Goal: Task Accomplishment & Management: Manage account settings

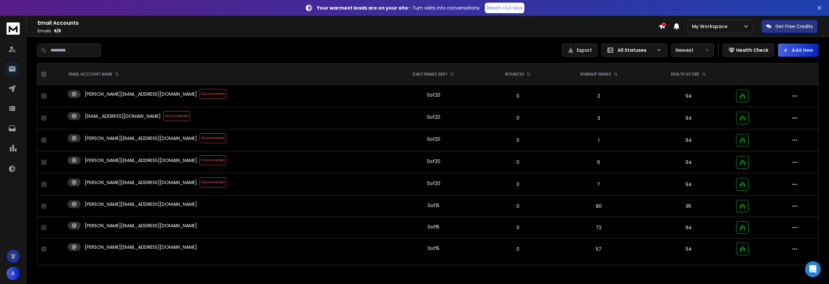
click at [45, 94] on button "button" at bounding box center [43, 95] width 5 height 5
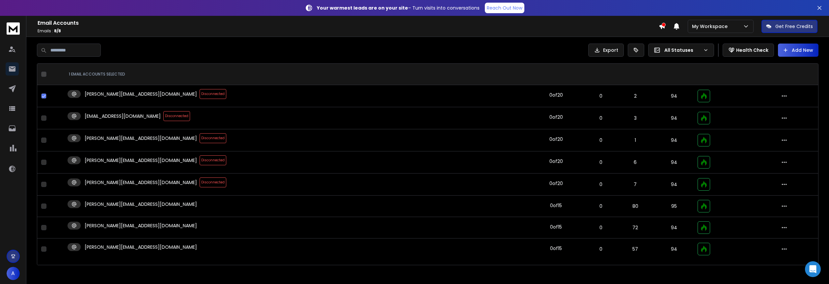
click at [44, 117] on button "button" at bounding box center [43, 117] width 5 height 5
click at [44, 141] on button "button" at bounding box center [43, 139] width 5 height 5
click at [45, 161] on button "button" at bounding box center [43, 161] width 5 height 5
click at [43, 181] on button "button" at bounding box center [43, 183] width 5 height 5
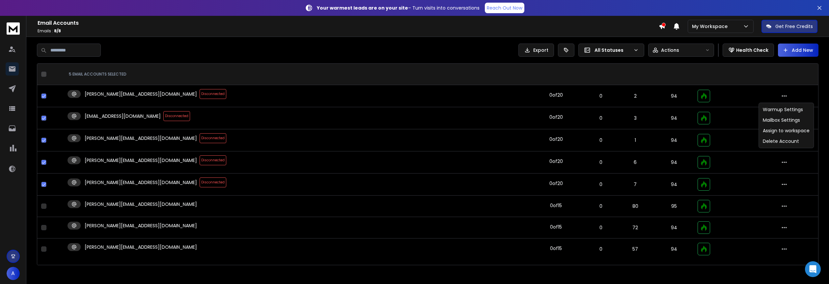
click at [782, 96] on button at bounding box center [784, 95] width 60 height 11
click at [682, 51] on div "Actions" at bounding box center [677, 50] width 50 height 7
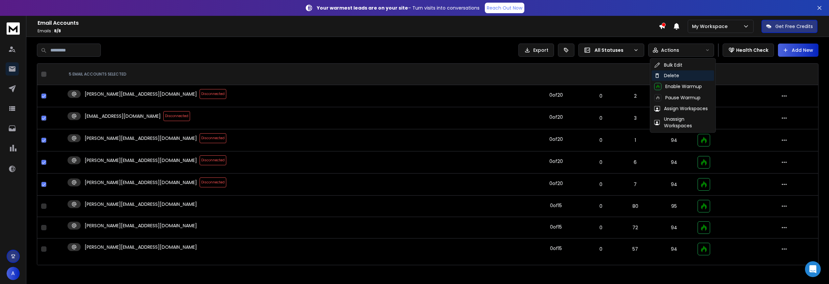
click at [682, 73] on div "Delete" at bounding box center [682, 75] width 63 height 11
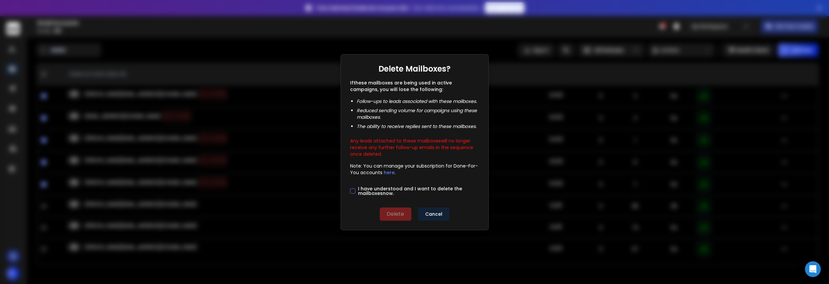
click at [353, 188] on button "I have understood and I want to delete the mailbox es now." at bounding box center [352, 190] width 5 height 5
click at [394, 215] on button "Delete" at bounding box center [396, 213] width 32 height 13
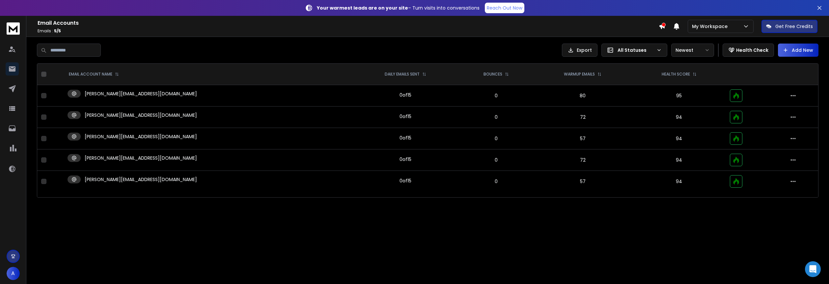
click at [113, 96] on p "[PERSON_NAME][EMAIL_ADDRESS][DOMAIN_NAME]" at bounding box center [141, 93] width 112 height 7
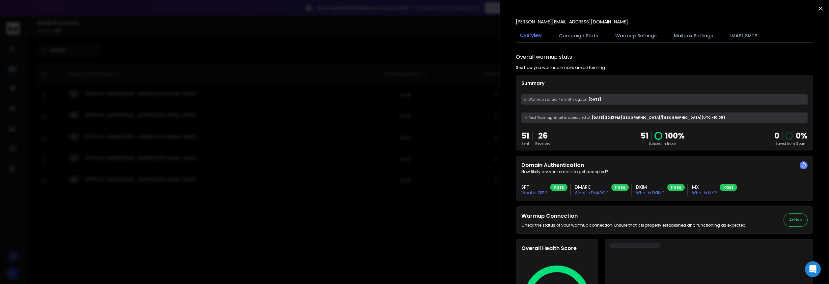
click at [819, 8] on icon "button" at bounding box center [820, 8] width 3 height 3
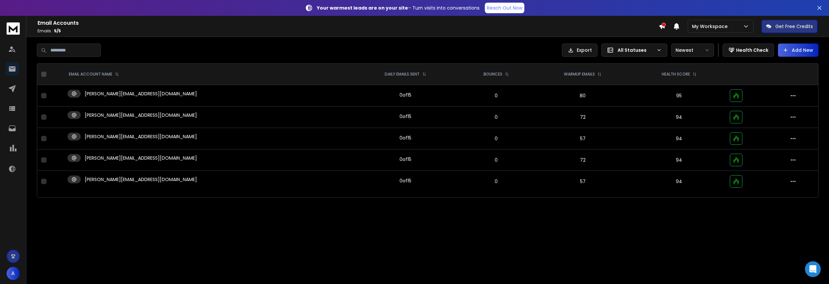
click at [283, 251] on div "Your warmest leads are on your site – Turn visits into conversations Reach Out …" at bounding box center [414, 142] width 829 height 284
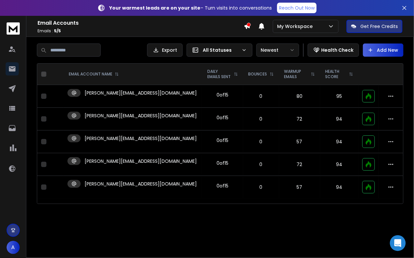
click at [377, 54] on button "Add New" at bounding box center [383, 49] width 41 height 13
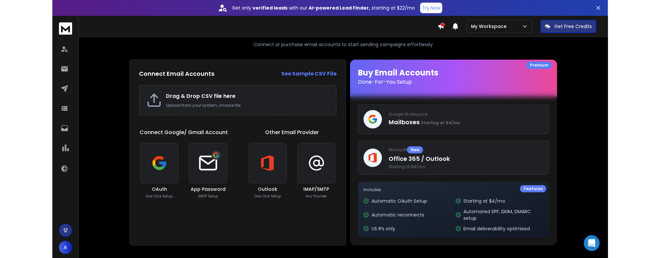
scroll to position [11, 0]
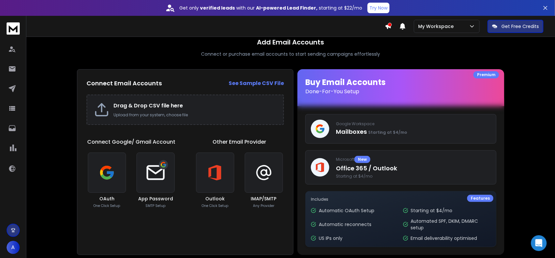
click at [53, 90] on div "Add Email Accounts Connect or purchase email accounts to start sending campaign…" at bounding box center [290, 153] width 529 height 230
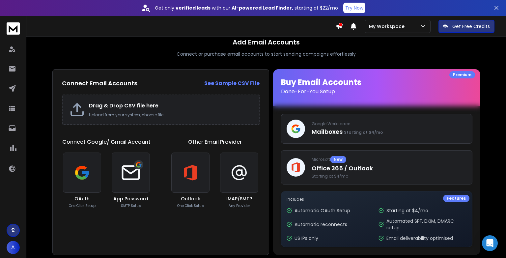
click at [56, 160] on div "Connect Email Accounts See Sample CSV File Drag & Drop CSV file here Upload fro…" at bounding box center [160, 162] width 217 height 186
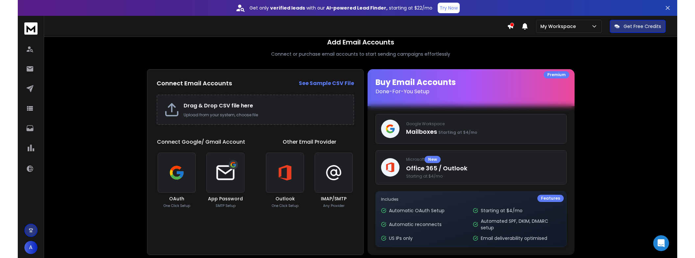
scroll to position [0, 0]
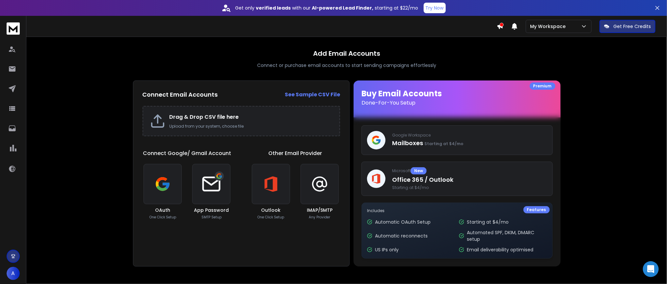
click at [614, 191] on div "Add Email Accounts Connect or purchase email accounts to start sending campaign…" at bounding box center [346, 164] width 641 height 230
click at [265, 183] on icon at bounding box center [270, 183] width 13 height 15
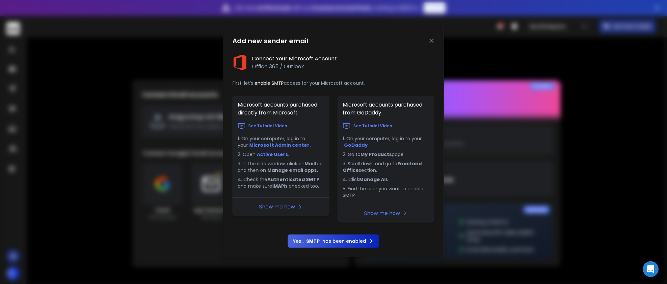
click at [430, 40] on icon at bounding box center [432, 41] width 6 height 6
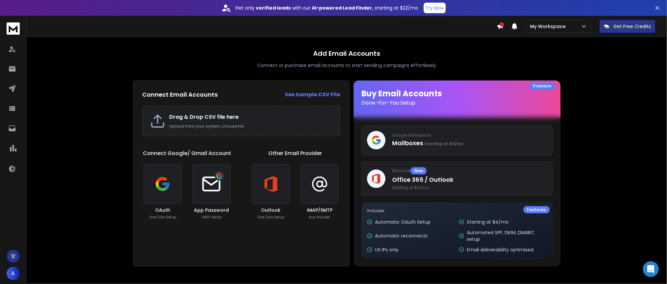
click at [283, 182] on div at bounding box center [271, 184] width 38 height 40
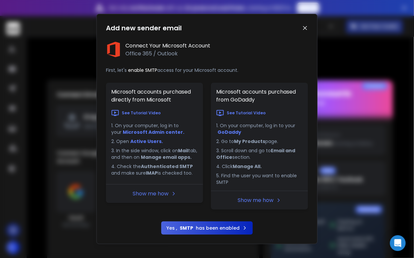
click at [158, 197] on link "Show me how" at bounding box center [151, 194] width 36 height 8
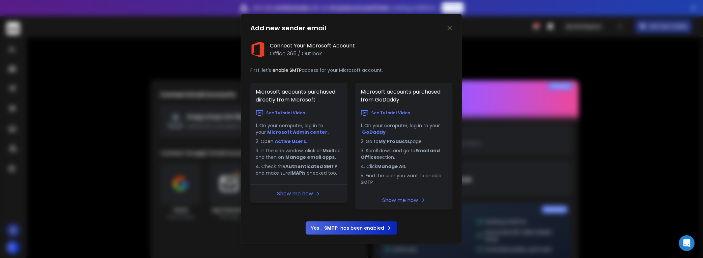
click at [447, 29] on icon at bounding box center [449, 28] width 6 height 6
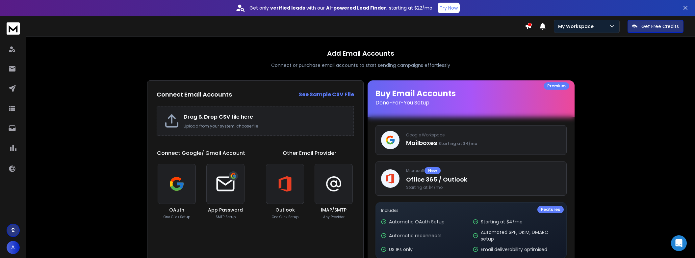
click at [593, 27] on p "My Workspace" at bounding box center [577, 26] width 38 height 7
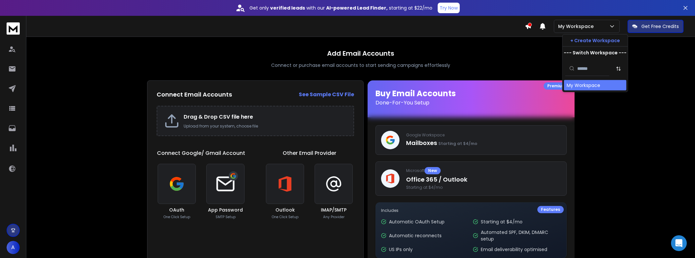
click at [63, 163] on div "Add Email Accounts Connect or purchase email accounts to start sending campaign…" at bounding box center [360, 164] width 669 height 230
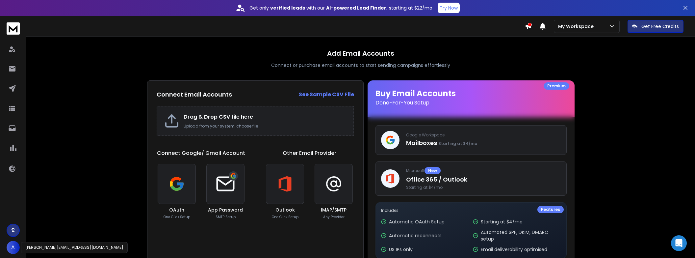
click at [13, 244] on span "A" at bounding box center [13, 247] width 13 height 13
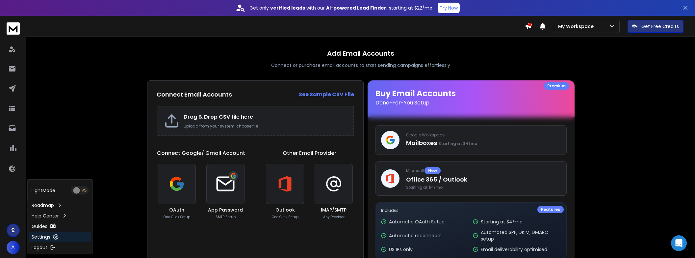
click at [44, 238] on p "Settings" at bounding box center [41, 236] width 19 height 7
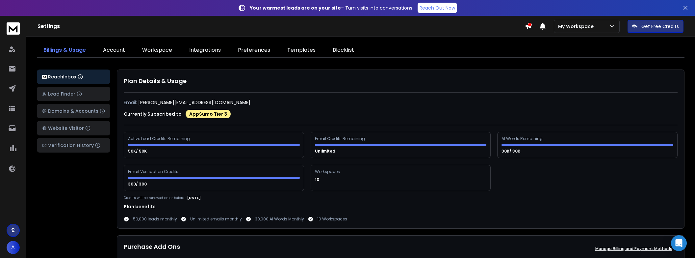
click at [158, 49] on link "Workspace" at bounding box center [157, 50] width 43 height 14
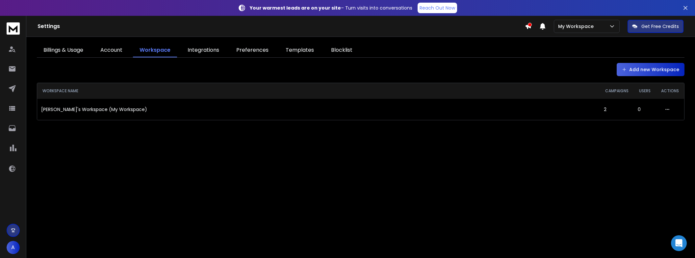
click at [634, 68] on button "Add new Workspace" at bounding box center [651, 69] width 68 height 13
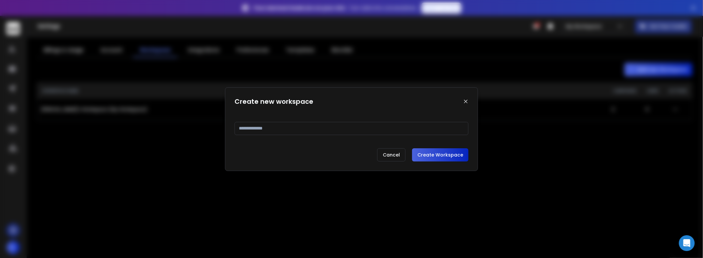
click at [309, 132] on input at bounding box center [351, 128] width 234 height 13
type input "*****"
click at [430, 158] on button "Create Workspace" at bounding box center [440, 154] width 56 height 13
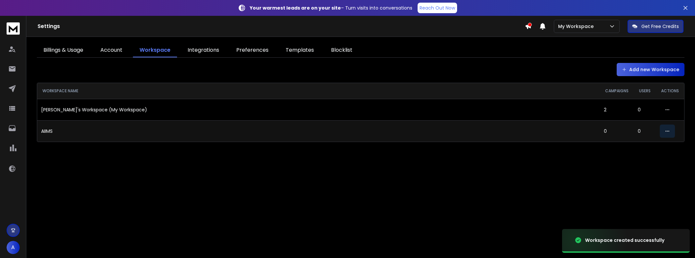
click at [672, 130] on button "button" at bounding box center [667, 130] width 15 height 13
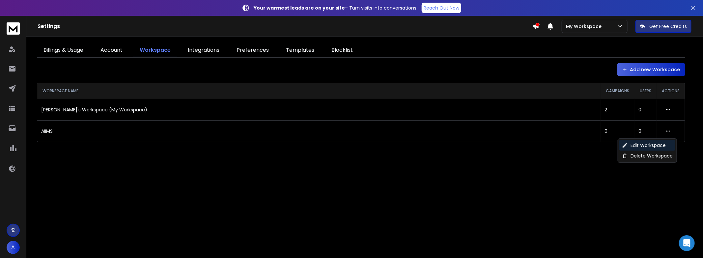
click at [656, 148] on p "Edit Workspace" at bounding box center [647, 145] width 35 height 7
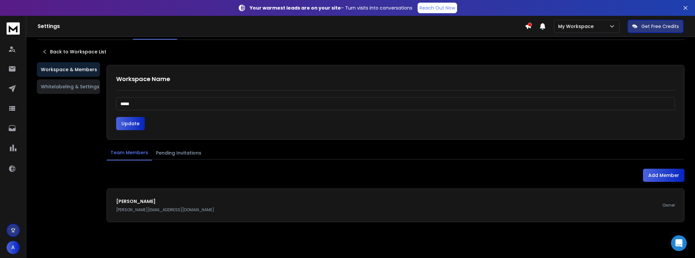
scroll to position [27, 0]
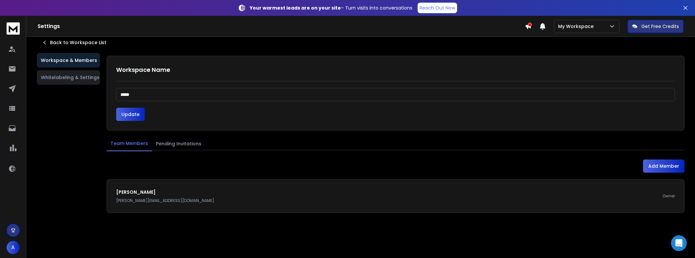
click at [660, 166] on button "Add Member" at bounding box center [663, 165] width 41 height 13
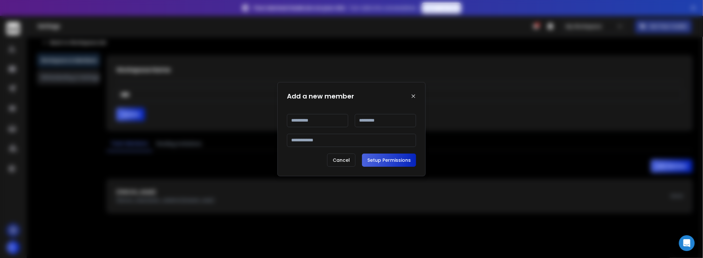
click at [416, 97] on div "Add a new member Cancel Setup Permissions" at bounding box center [351, 129] width 148 height 94
click at [414, 96] on icon at bounding box center [414, 96] width 4 height 4
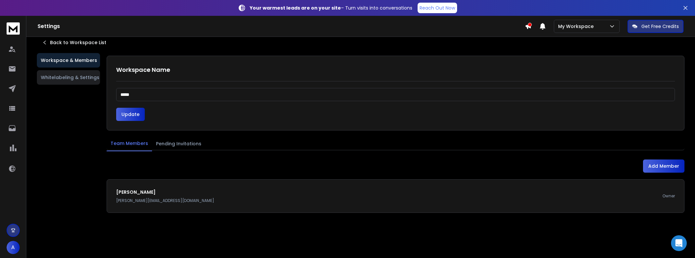
click at [667, 164] on button "Add Member" at bounding box center [663, 165] width 41 height 13
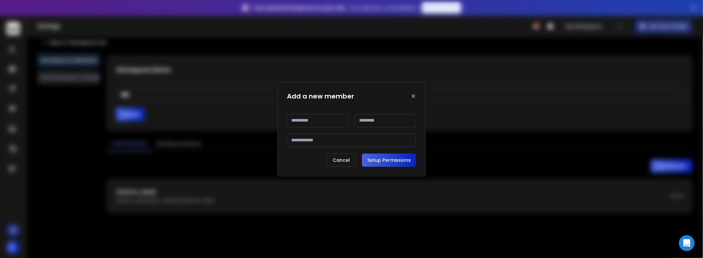
click at [328, 122] on input at bounding box center [317, 120] width 61 height 13
type input "*****"
type input "*"
paste input "**********"
type input "**********"
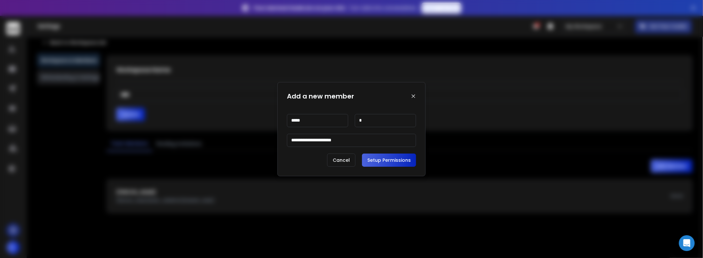
click at [398, 158] on button "Setup Permissions" at bounding box center [389, 159] width 54 height 13
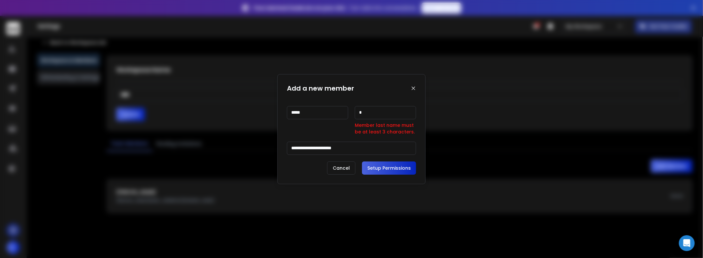
click at [390, 110] on input "*" at bounding box center [385, 112] width 61 height 13
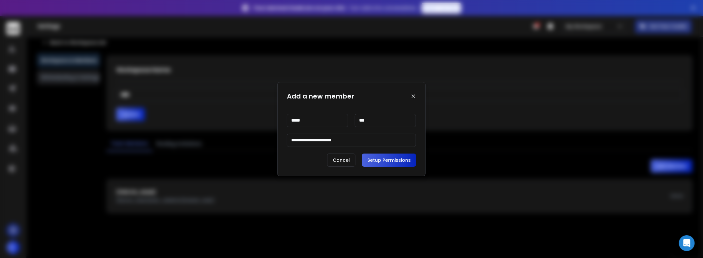
type input "***"
click at [398, 159] on button "Setup Permissions" at bounding box center [389, 159] width 54 height 13
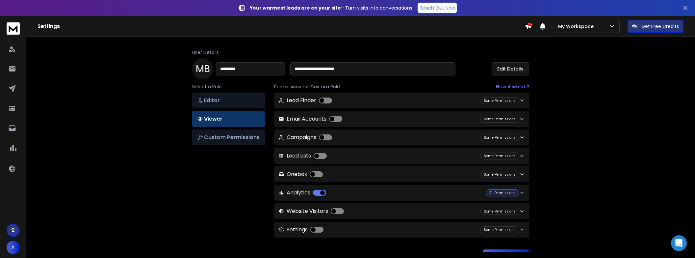
scroll to position [13, 0]
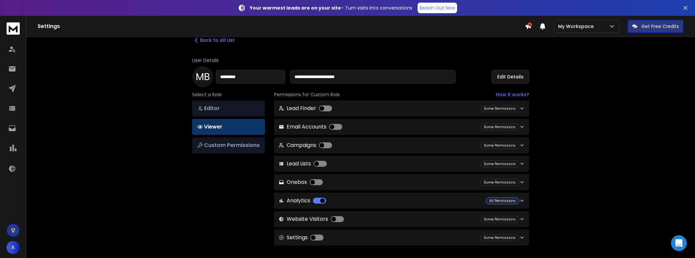
click at [338, 125] on button "button" at bounding box center [335, 127] width 13 height 6
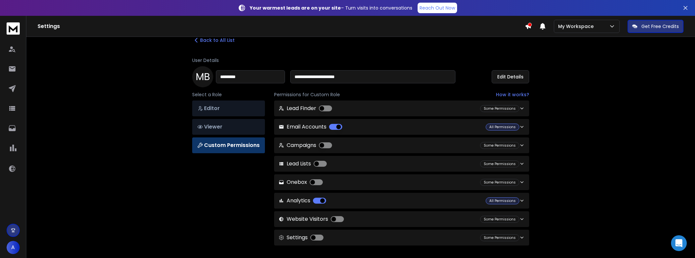
click at [328, 108] on button "button" at bounding box center [325, 108] width 13 height 6
click at [328, 146] on button "button" at bounding box center [325, 145] width 13 height 6
click at [323, 163] on button "button" at bounding box center [320, 164] width 13 height 6
click at [316, 181] on button "button" at bounding box center [316, 182] width 13 height 6
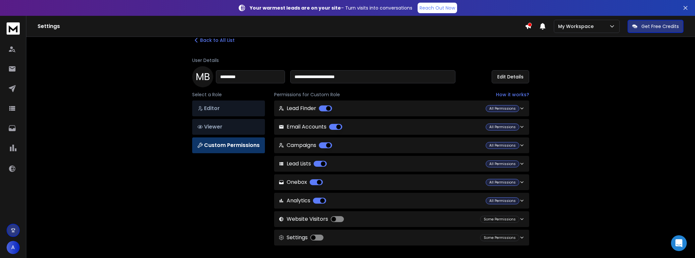
click at [342, 218] on button "button" at bounding box center [337, 219] width 13 height 6
click at [318, 237] on button "button" at bounding box center [317, 237] width 13 height 6
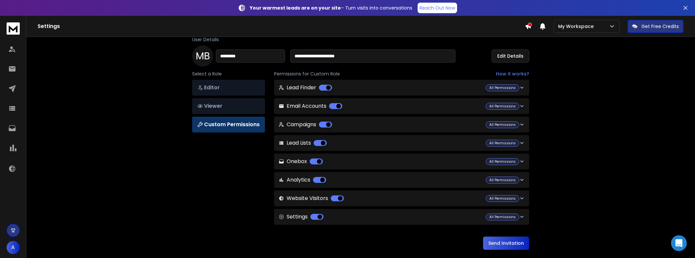
scroll to position [35, 0]
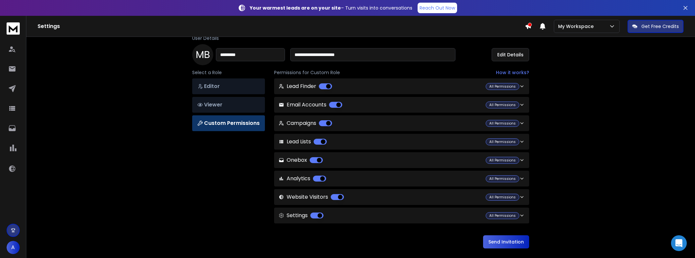
click at [311, 213] on button "button" at bounding box center [317, 215] width 13 height 6
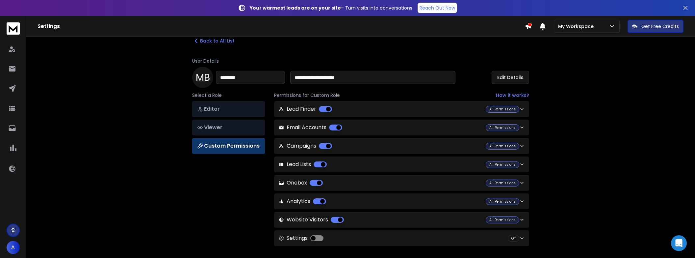
scroll to position [44, 0]
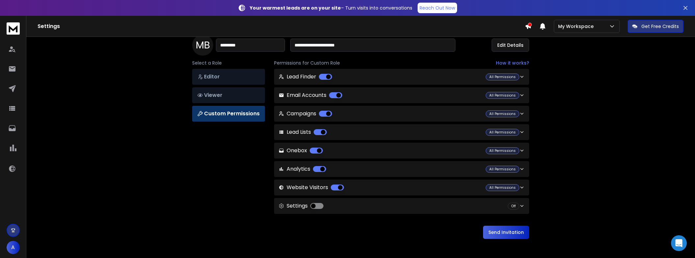
click at [506, 228] on button "Send Invitation" at bounding box center [506, 232] width 46 height 13
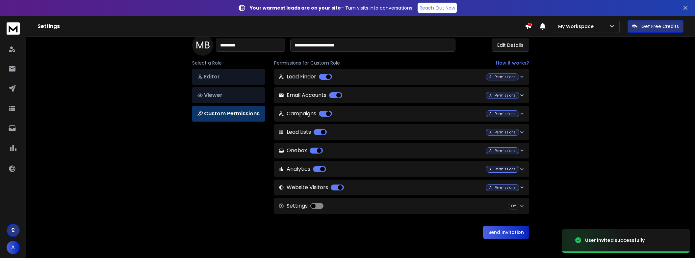
scroll to position [0, 0]
